Goal: Navigation & Orientation: Find specific page/section

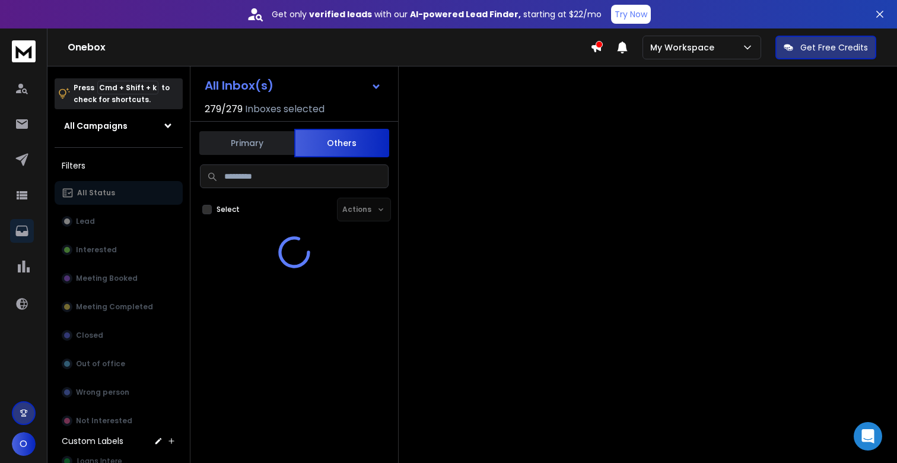
click at [326, 161] on div at bounding box center [294, 174] width 198 height 28
click at [268, 148] on button "Primary" at bounding box center [246, 143] width 95 height 26
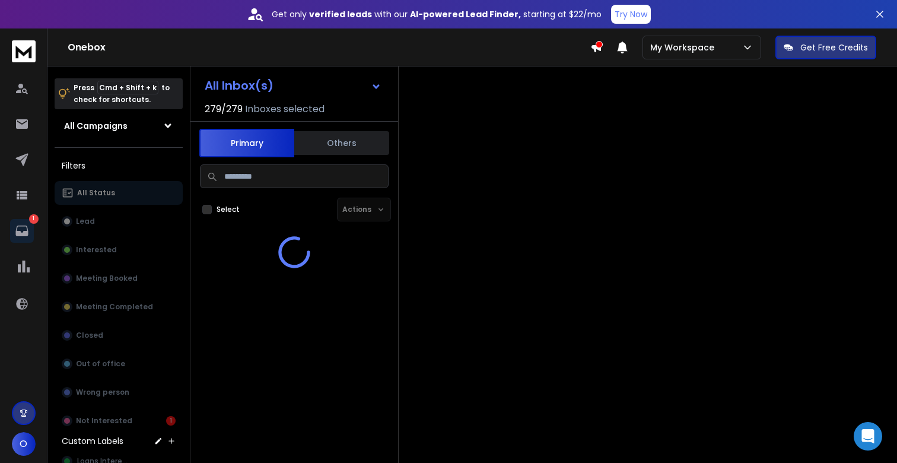
click at [268, 148] on button "Primary" at bounding box center [246, 143] width 95 height 28
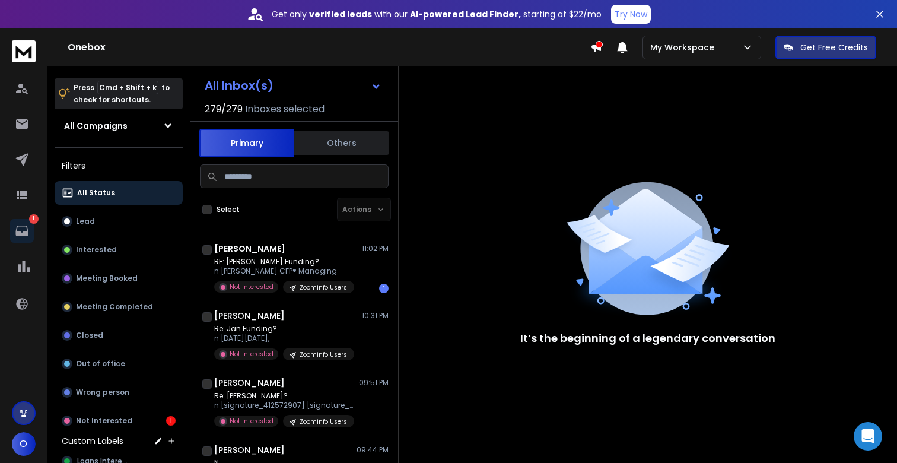
click at [334, 226] on div "Select Actions [PERSON_NAME] 11:02 PM RE: [PERSON_NAME] Funding? n [PERSON_NAME…" at bounding box center [295, 368] width 208 height 416
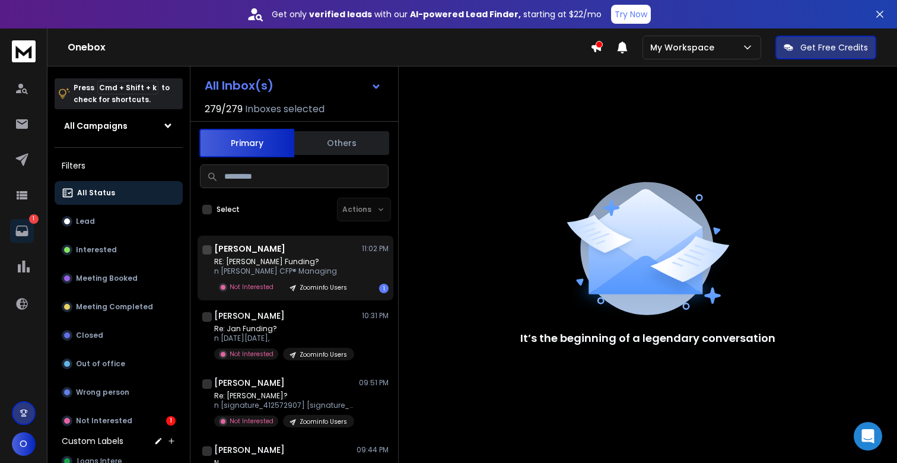
click at [332, 252] on div "[PERSON_NAME] 11:02 PM" at bounding box center [301, 249] width 174 height 12
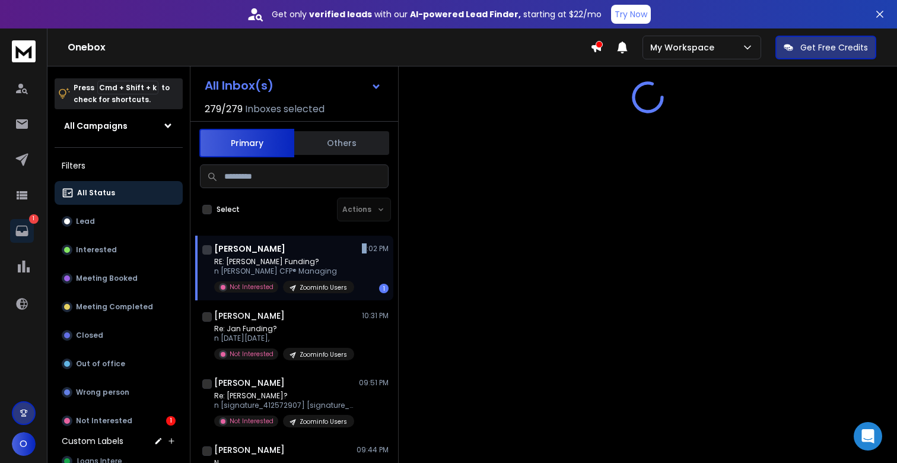
click at [332, 252] on div "[PERSON_NAME] 11:02 PM" at bounding box center [301, 249] width 174 height 12
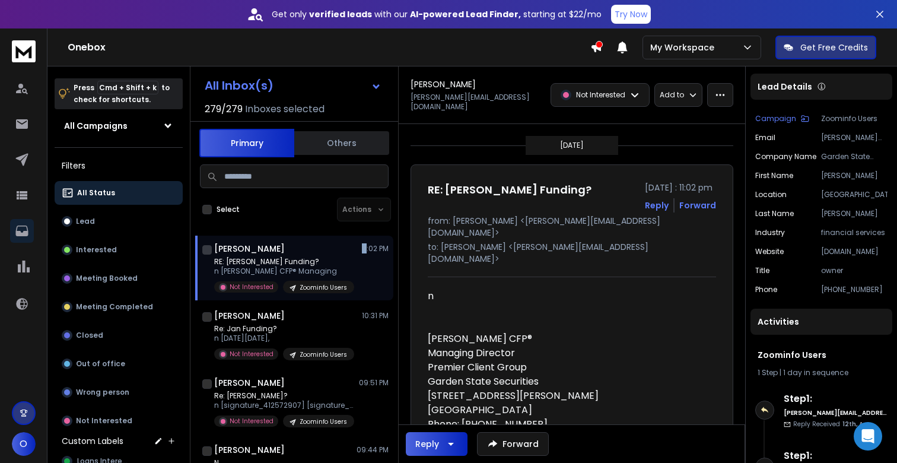
click at [336, 150] on button "Others" at bounding box center [341, 143] width 95 height 26
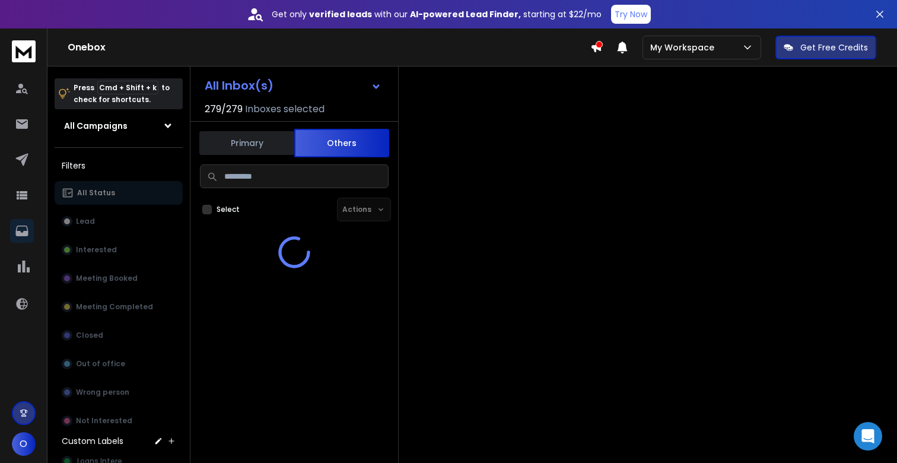
click at [336, 150] on button "Others" at bounding box center [341, 143] width 95 height 28
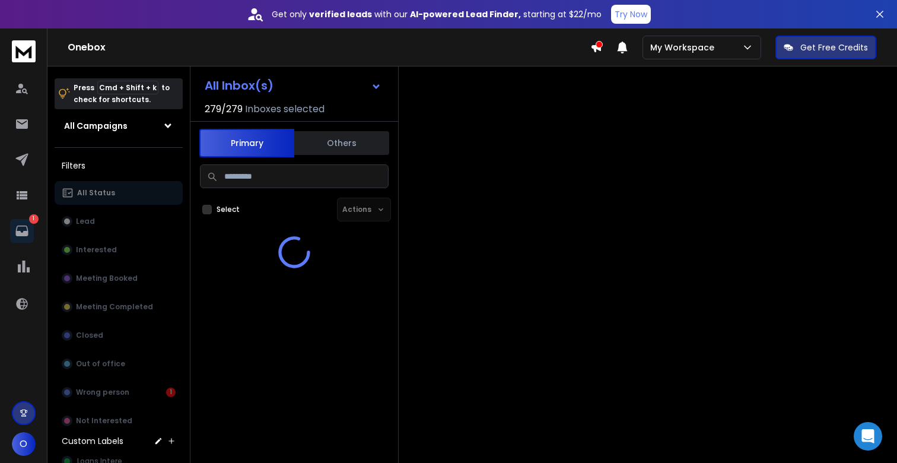
click at [258, 147] on button "Primary" at bounding box center [246, 143] width 95 height 28
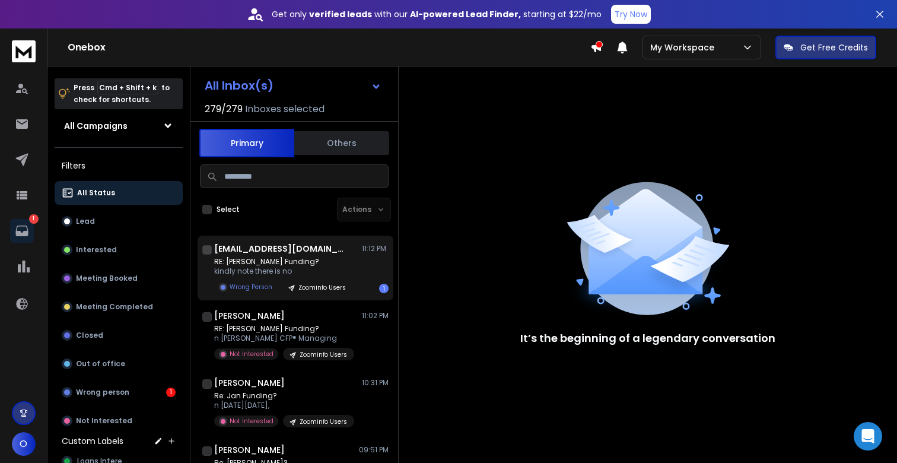
click at [346, 253] on div "[EMAIL_ADDRESS][DOMAIN_NAME] 11:12 PM" at bounding box center [301, 249] width 174 height 12
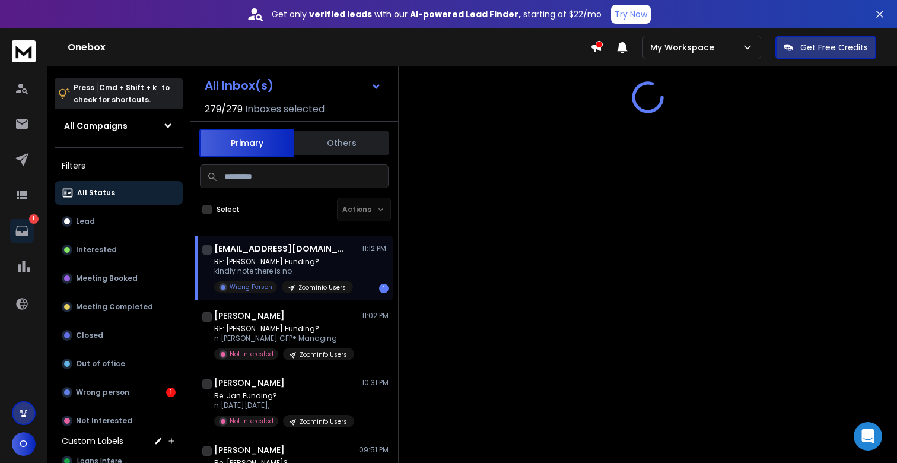
click at [346, 253] on div "[EMAIL_ADDRESS][DOMAIN_NAME] 11:12 PM" at bounding box center [301, 249] width 174 height 12
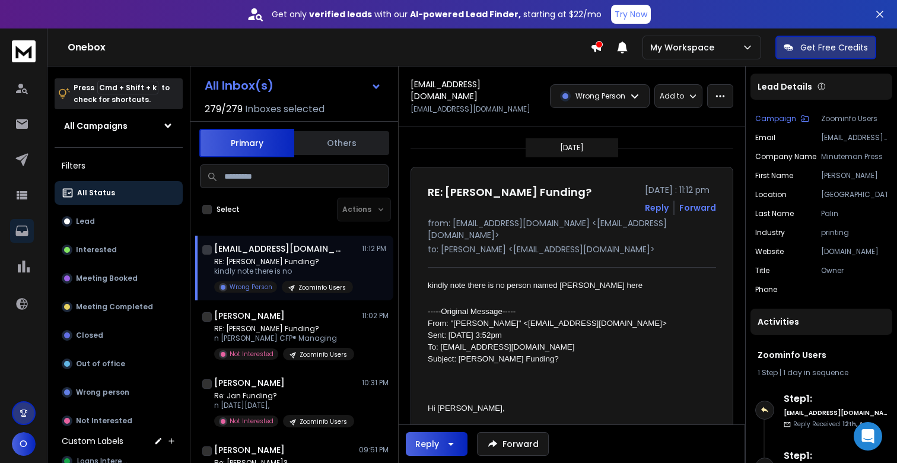
click at [319, 140] on button "Others" at bounding box center [341, 143] width 95 height 26
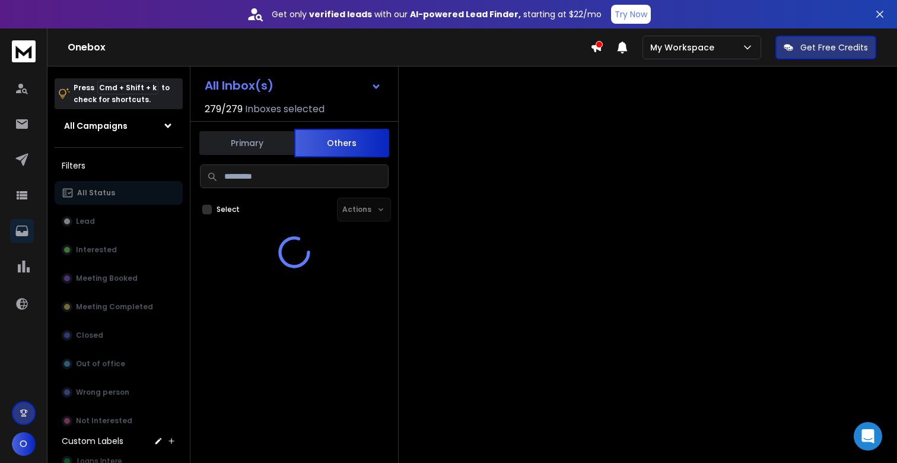
click at [319, 140] on button "Others" at bounding box center [341, 143] width 95 height 28
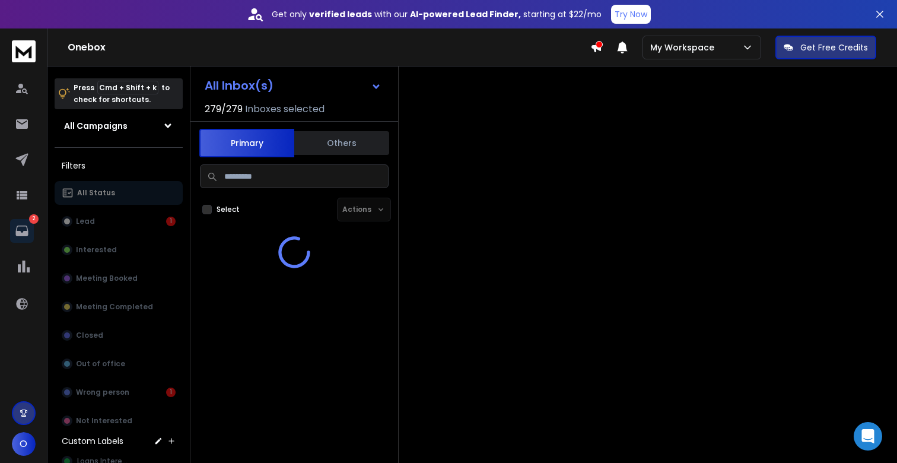
click at [279, 141] on button "Primary" at bounding box center [246, 143] width 95 height 28
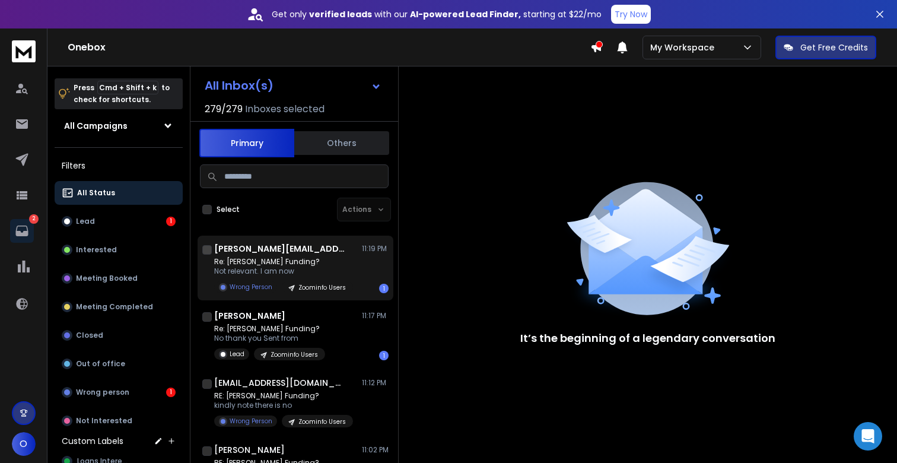
click at [345, 254] on div "[PERSON_NAME][EMAIL_ADDRESS][DOMAIN_NAME] 11:19 PM" at bounding box center [301, 249] width 174 height 12
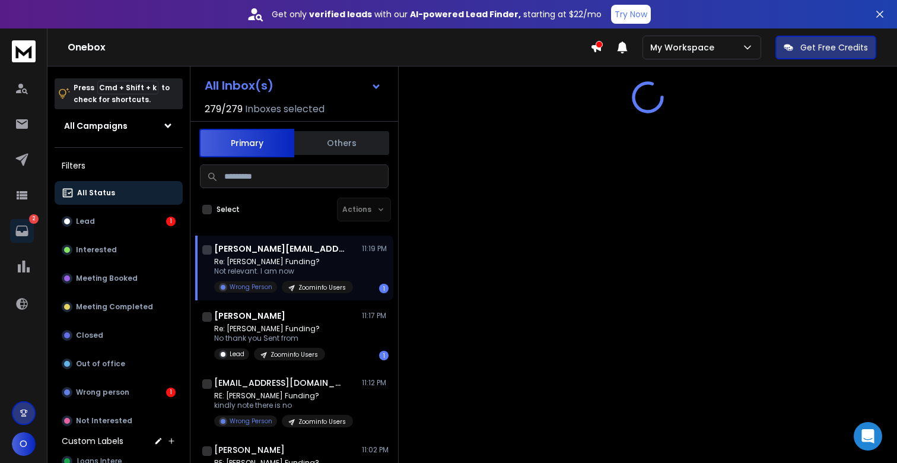
click at [345, 254] on div "[PERSON_NAME][EMAIL_ADDRESS][DOMAIN_NAME] 11:19 PM" at bounding box center [301, 249] width 174 height 12
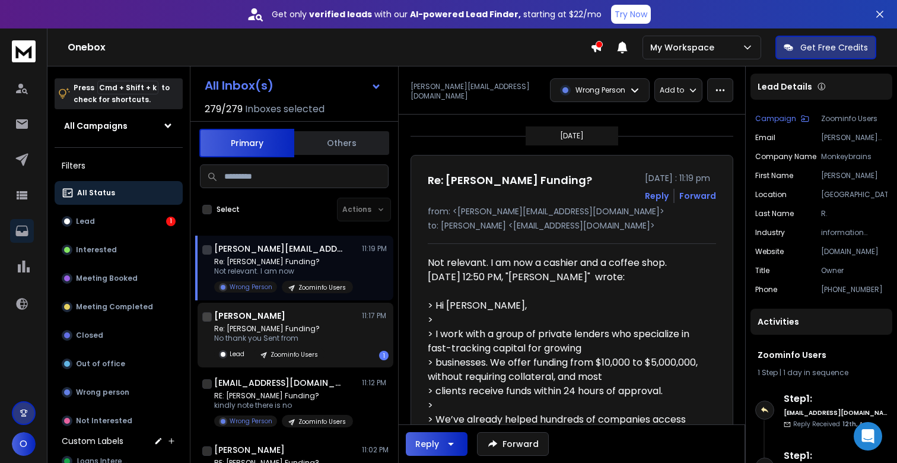
click at [369, 319] on p "11:17 PM" at bounding box center [375, 315] width 27 height 9
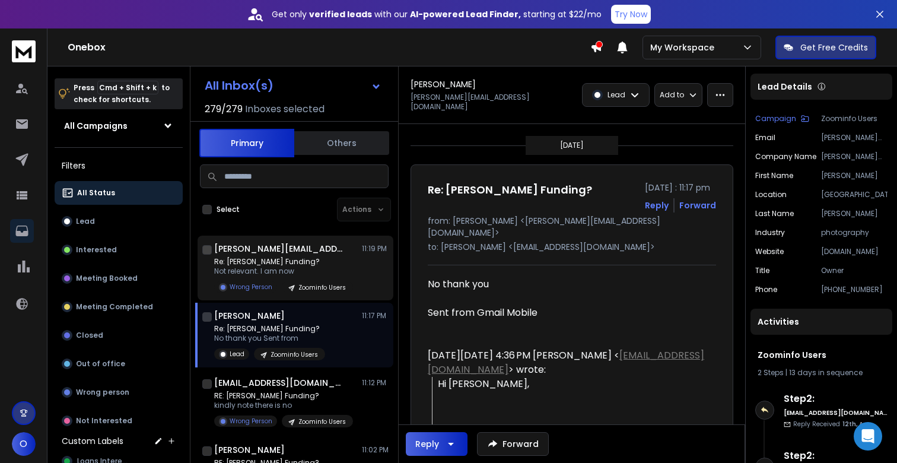
click at [351, 281] on div "Re: [PERSON_NAME] Funding? Not relevant. I am now Wrong Person Zoominfo Users" at bounding box center [301, 275] width 174 height 36
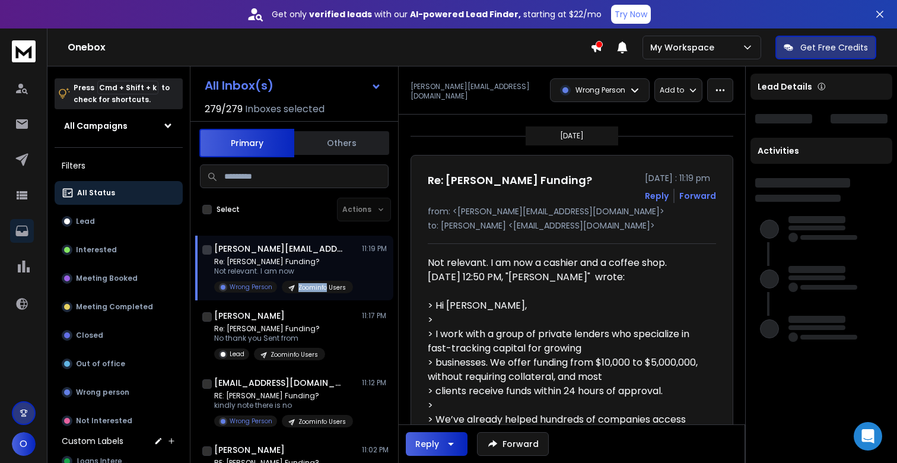
click at [351, 281] on div "Re: [PERSON_NAME] Funding? Not relevant. I am now Wrong Person Zoominfo Users" at bounding box center [301, 275] width 174 height 36
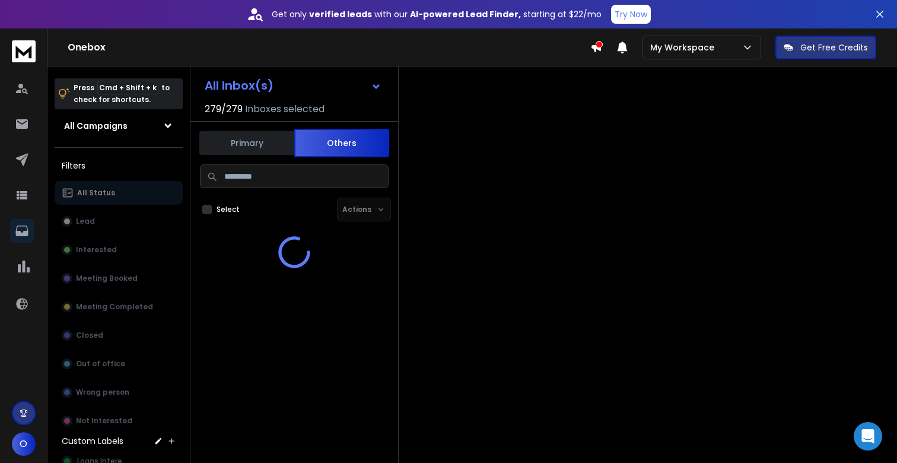
click at [353, 139] on button "Others" at bounding box center [341, 143] width 95 height 28
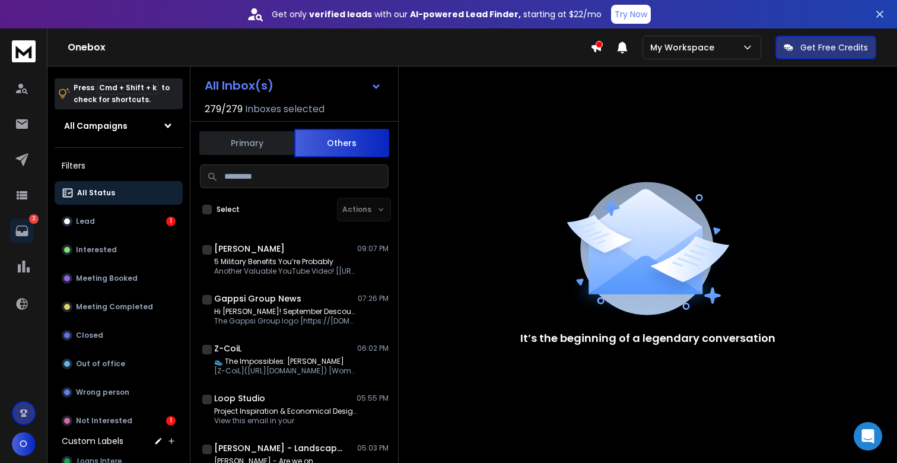
click at [239, 128] on div "All Inbox(s) 279 / 279 Inboxes selected Primary Others Select Actions [PERSON_N…" at bounding box center [295, 297] width 208 height 463
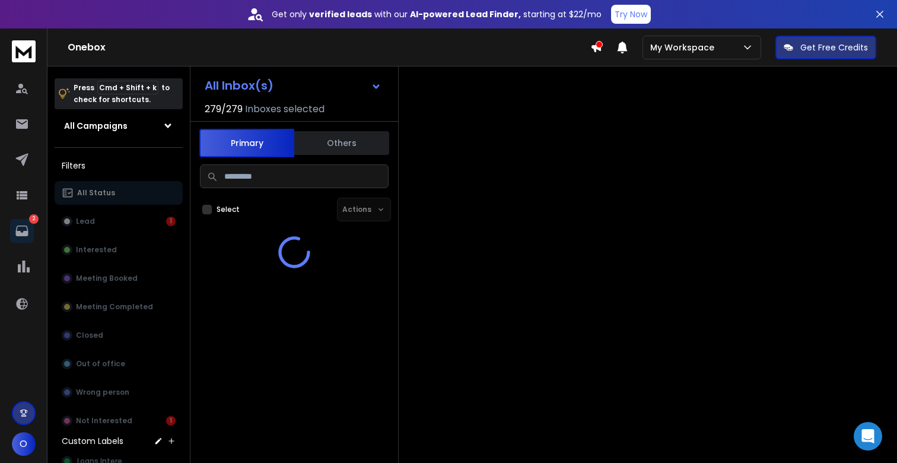
click at [241, 134] on button "Primary" at bounding box center [246, 143] width 95 height 28
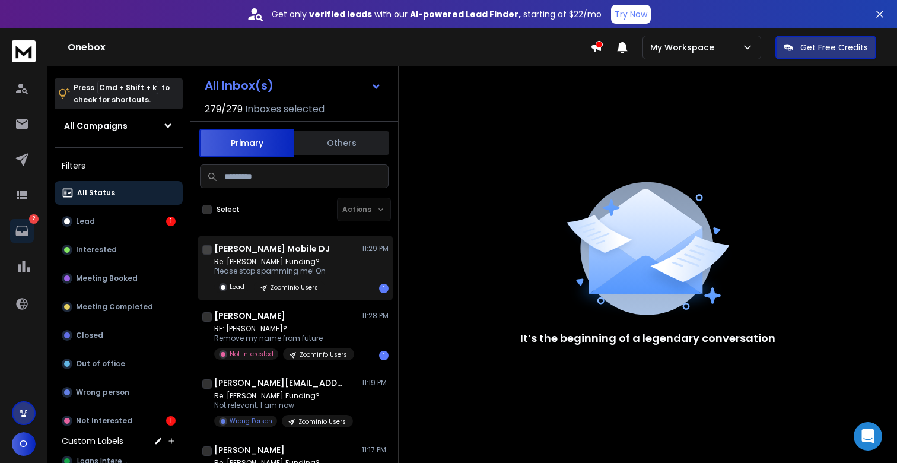
click at [284, 245] on h1 "[PERSON_NAME] Mobile DJ" at bounding box center [272, 249] width 116 height 12
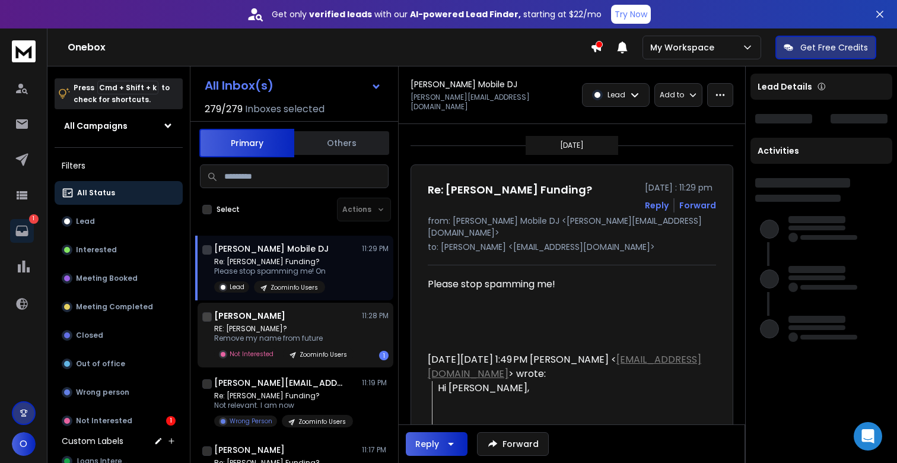
click at [284, 313] on div "[PERSON_NAME] 11:28 PM" at bounding box center [301, 316] width 174 height 12
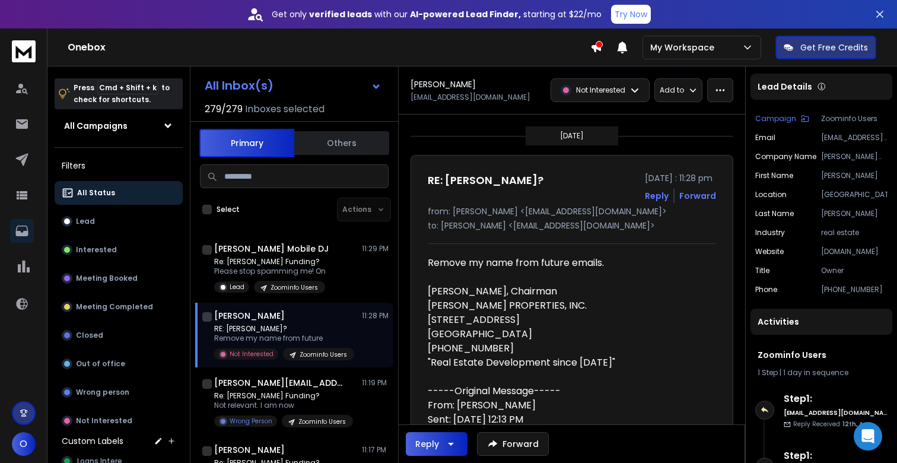
click at [353, 137] on button "Others" at bounding box center [341, 143] width 95 height 26
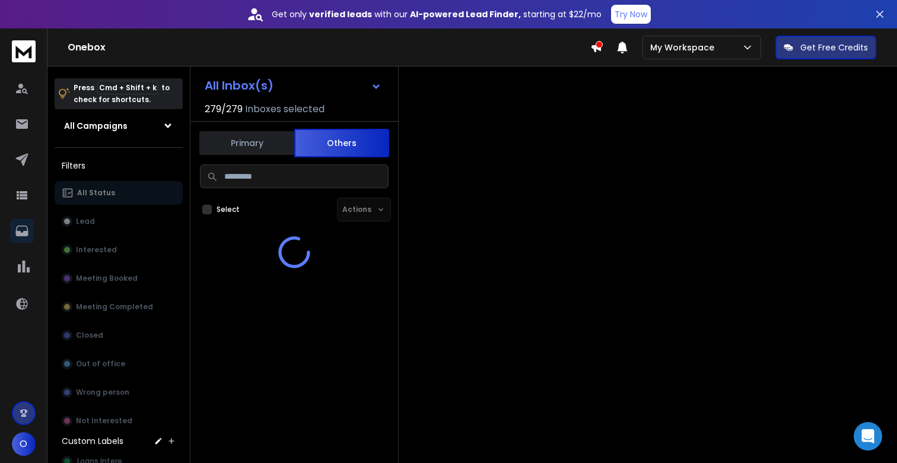
click at [354, 136] on button "Others" at bounding box center [341, 143] width 95 height 28
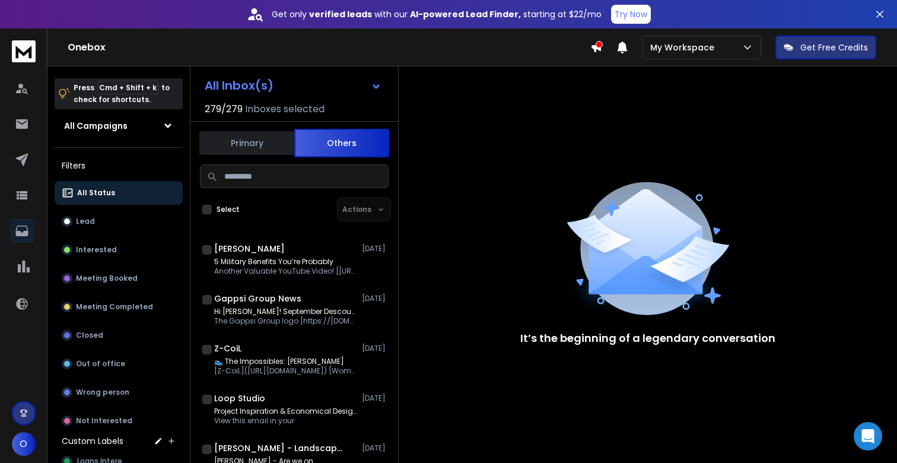
click at [272, 141] on button "Primary" at bounding box center [246, 143] width 95 height 26
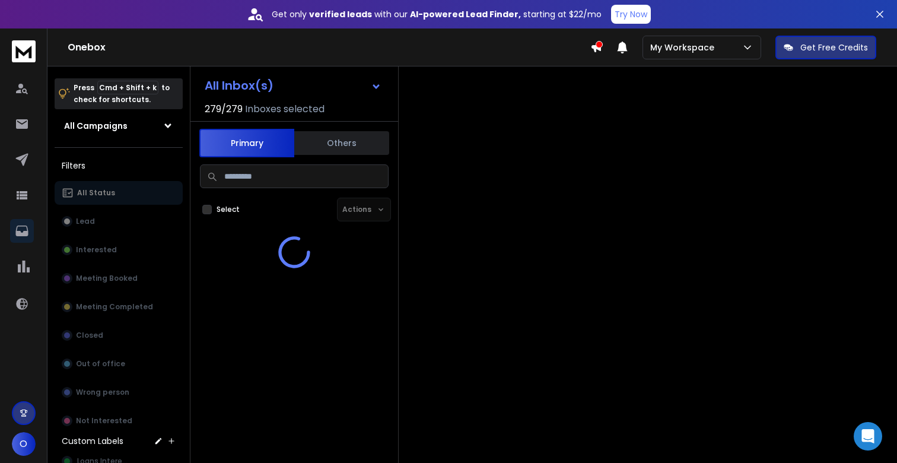
click at [272, 141] on button "Primary" at bounding box center [246, 143] width 95 height 28
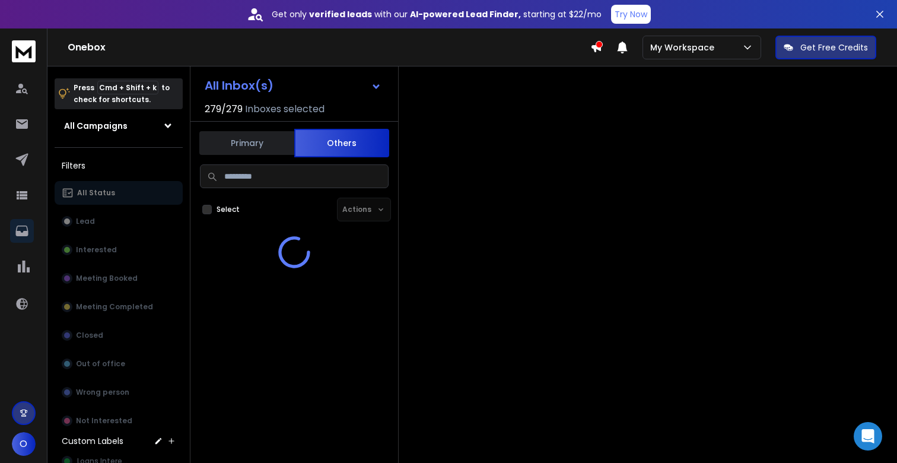
click at [353, 151] on button "Others" at bounding box center [341, 143] width 95 height 28
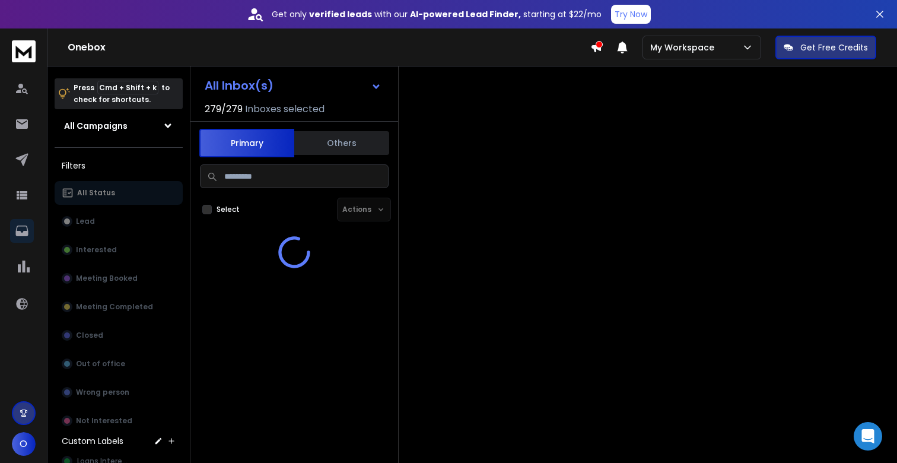
click at [256, 137] on button "Primary" at bounding box center [246, 143] width 95 height 28
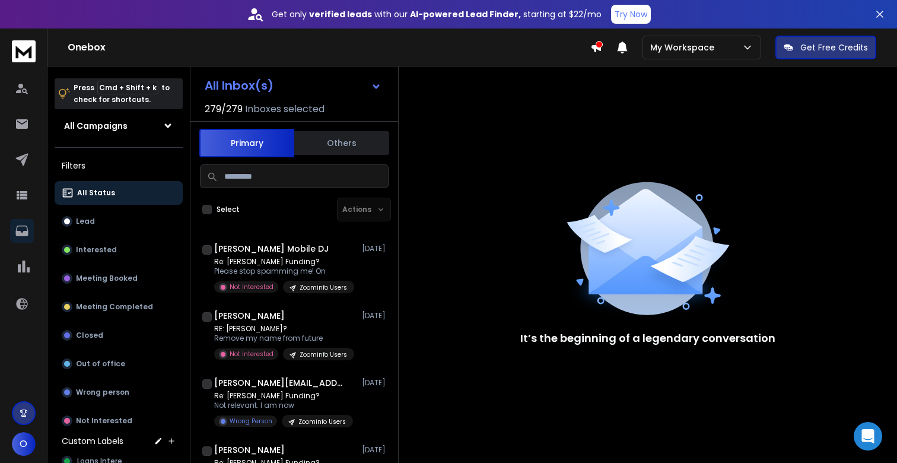
click at [326, 141] on button "Others" at bounding box center [341, 143] width 95 height 26
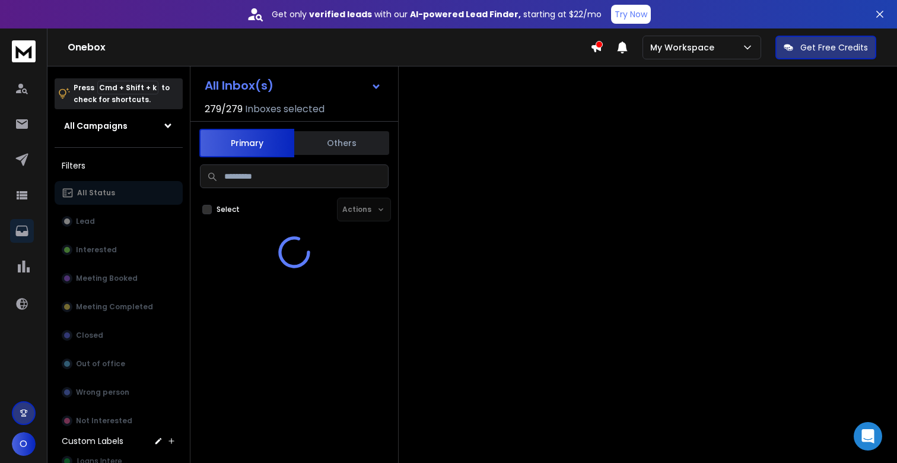
click at [244, 148] on button "Primary" at bounding box center [246, 143] width 95 height 28
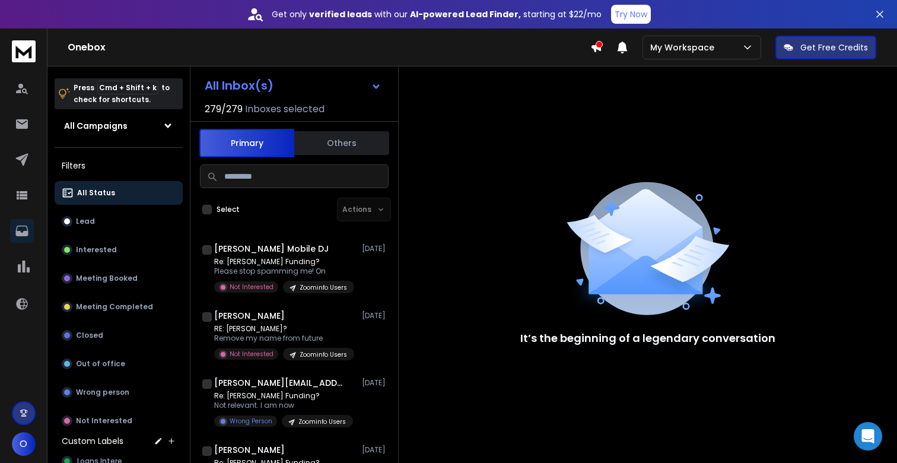
click at [322, 152] on button "Others" at bounding box center [341, 143] width 95 height 26
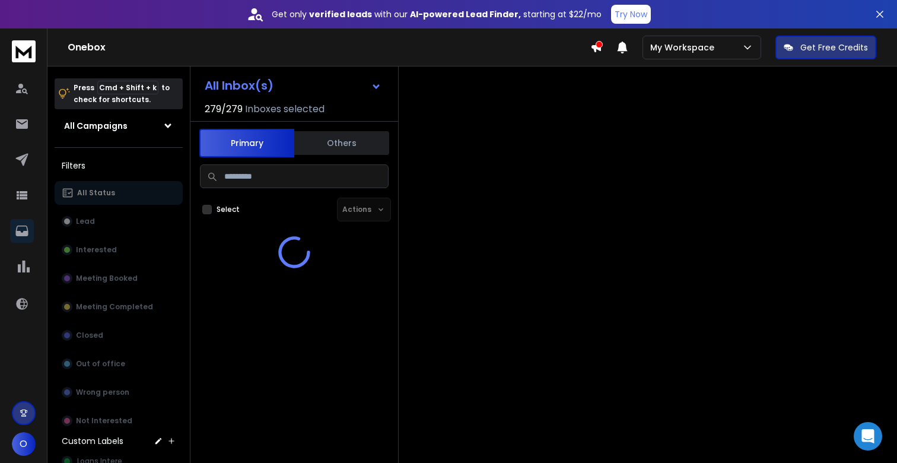
click at [251, 150] on button "Primary" at bounding box center [246, 143] width 95 height 28
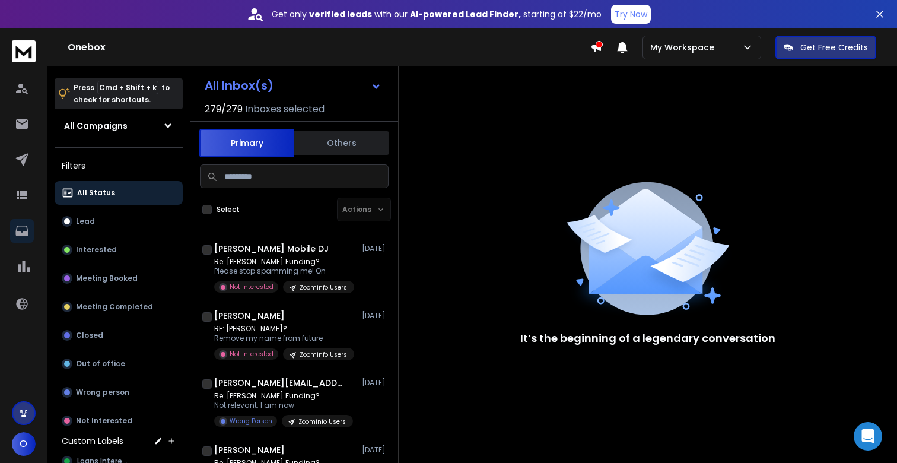
click at [347, 135] on button "Others" at bounding box center [341, 143] width 95 height 26
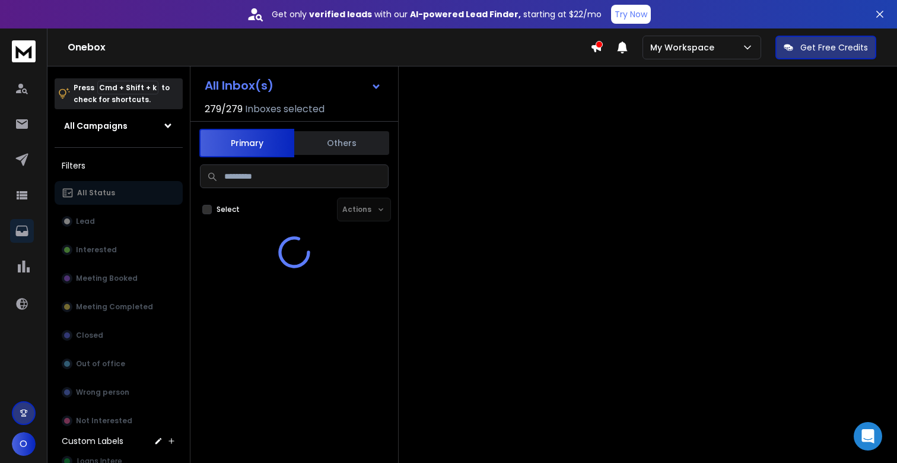
click at [270, 139] on button "Primary" at bounding box center [246, 143] width 95 height 28
